Goal: Navigation & Orientation: Find specific page/section

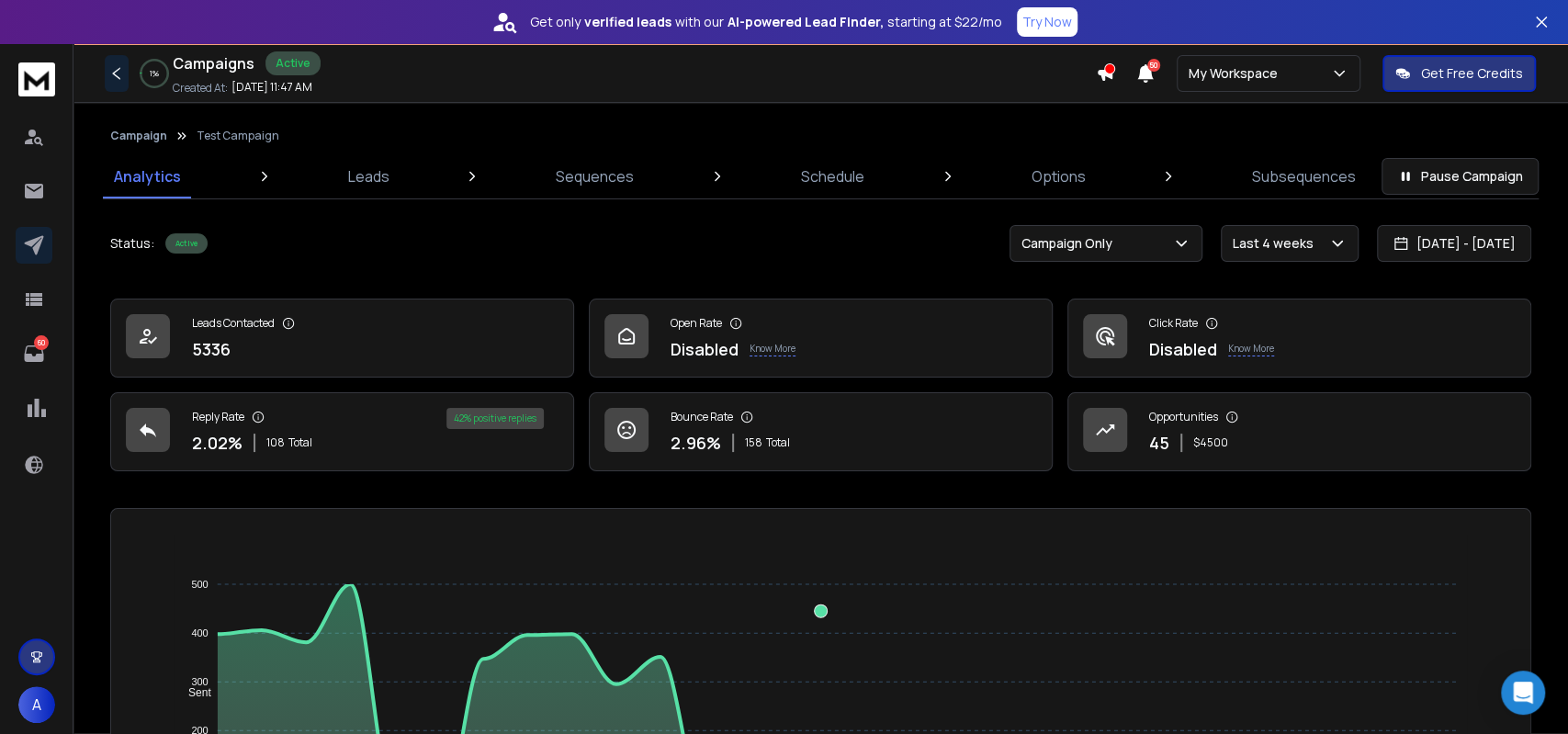
click at [117, 75] on icon at bounding box center [117, 74] width 17 height 17
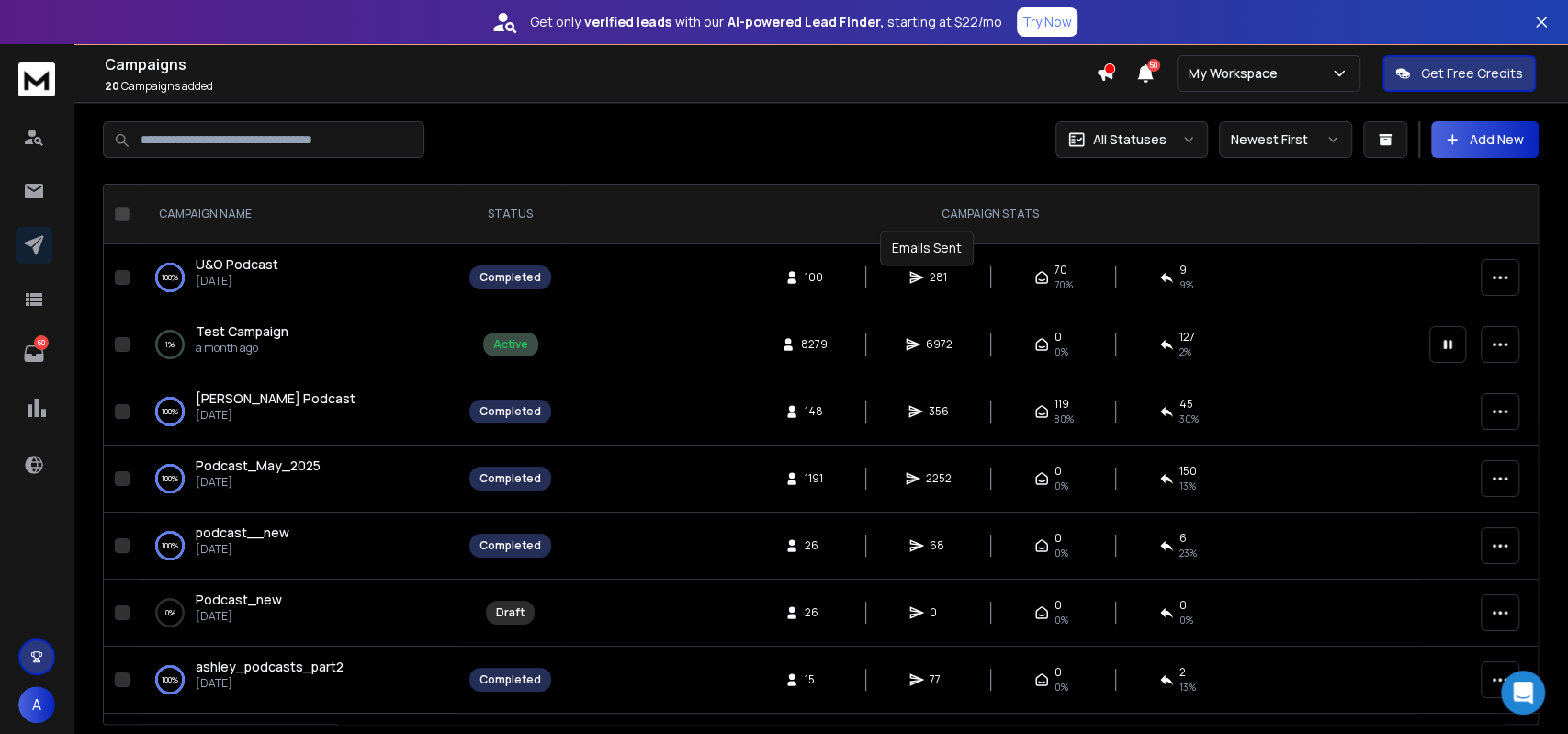
click at [927, 276] on div "281" at bounding box center [927, 278] width 55 height 17
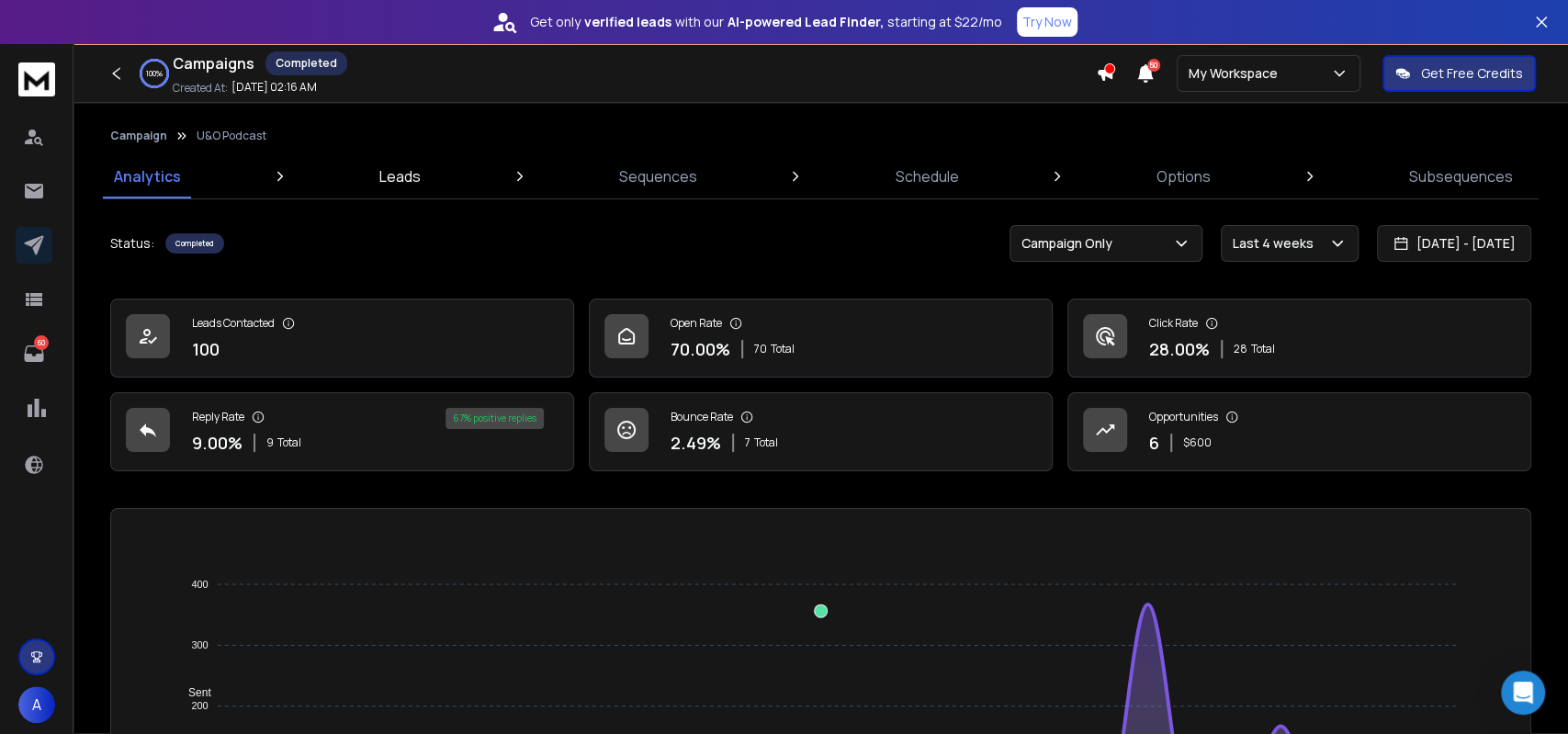
click at [407, 181] on p "Leads" at bounding box center [400, 176] width 41 height 22
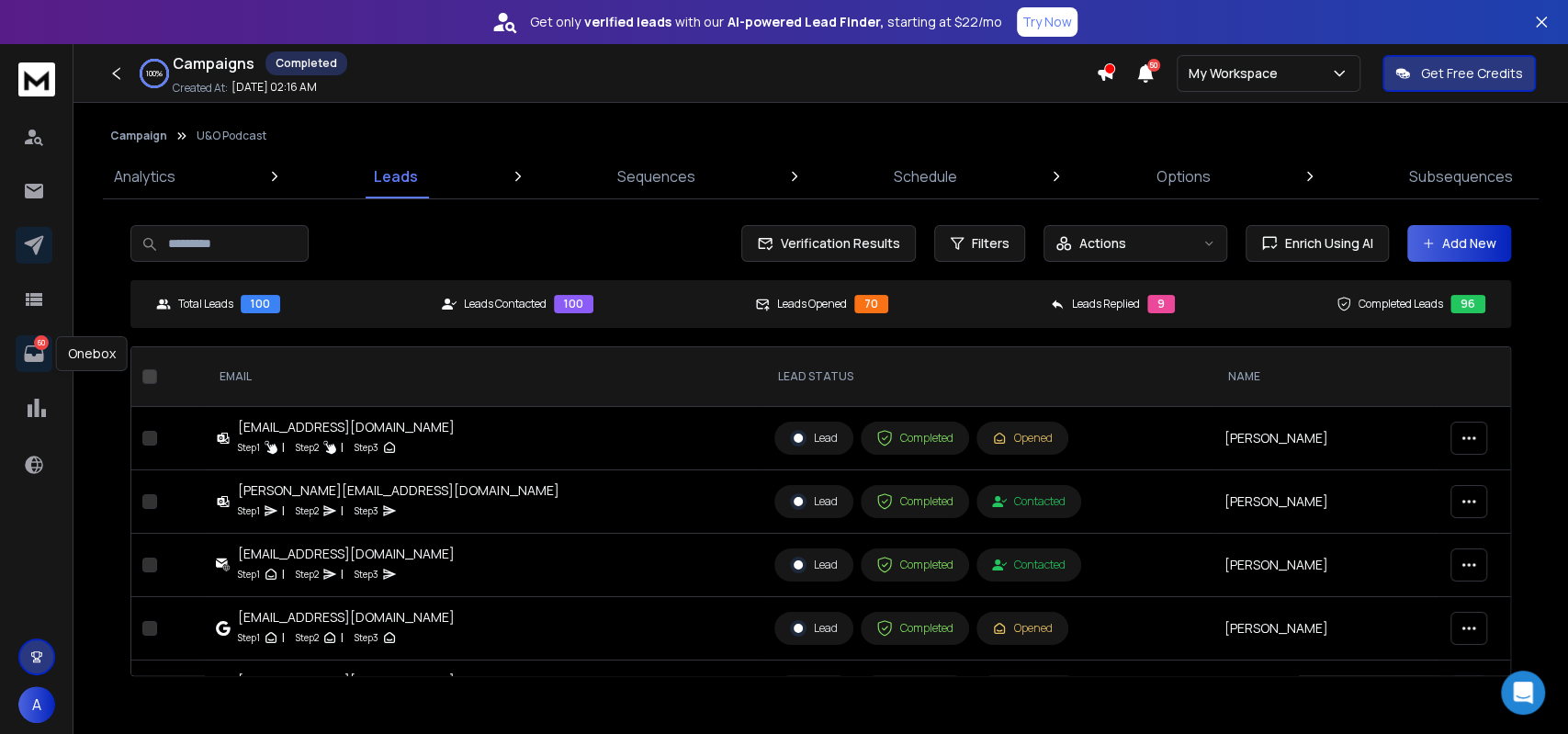
click at [30, 365] on icon at bounding box center [35, 353] width 22 height 22
